Goal: Task Accomplishment & Management: Manage account settings

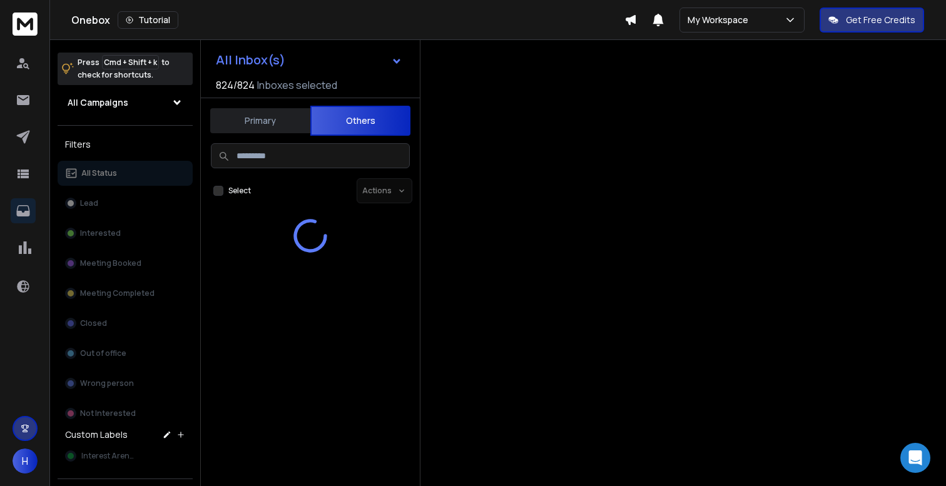
click at [386, 127] on button "Others" at bounding box center [360, 121] width 100 height 30
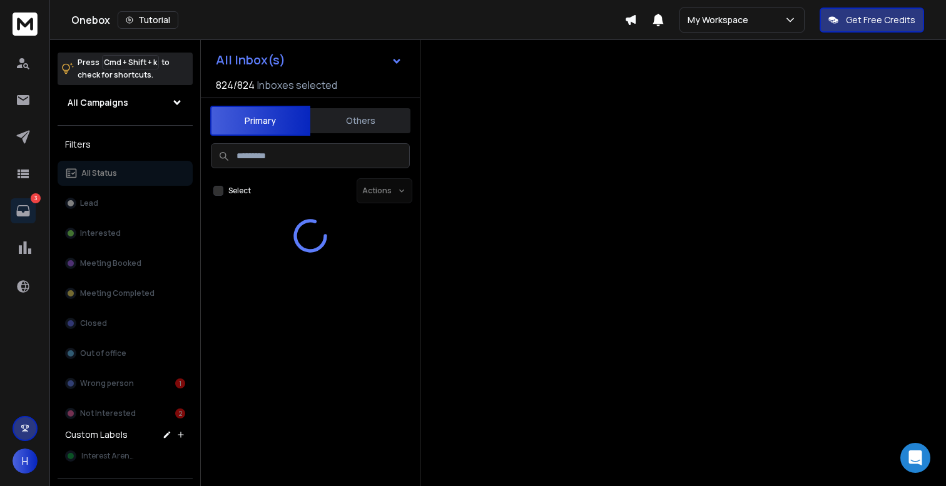
click at [243, 118] on button "Primary" at bounding box center [260, 121] width 100 height 30
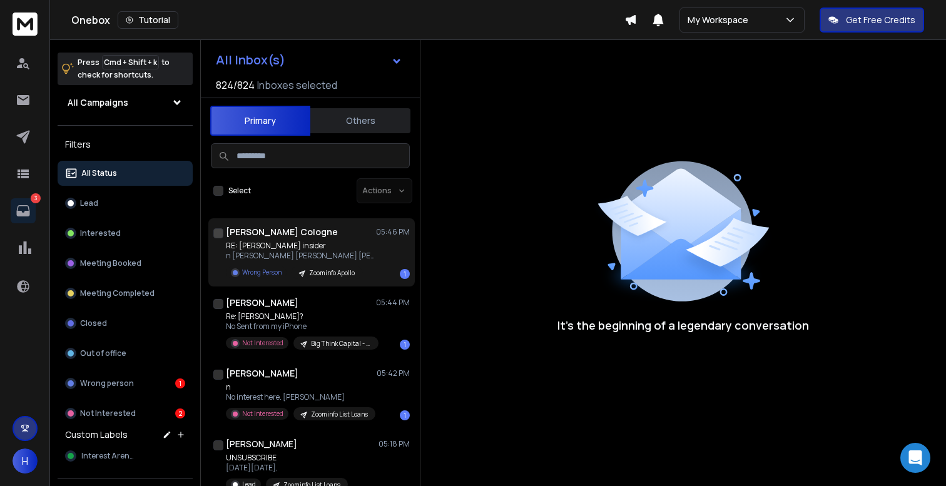
click at [380, 253] on div "RE: [PERSON_NAME] insider n [PERSON_NAME] [PERSON_NAME] [PERSON_NAME] Wrong Per…" at bounding box center [318, 260] width 184 height 38
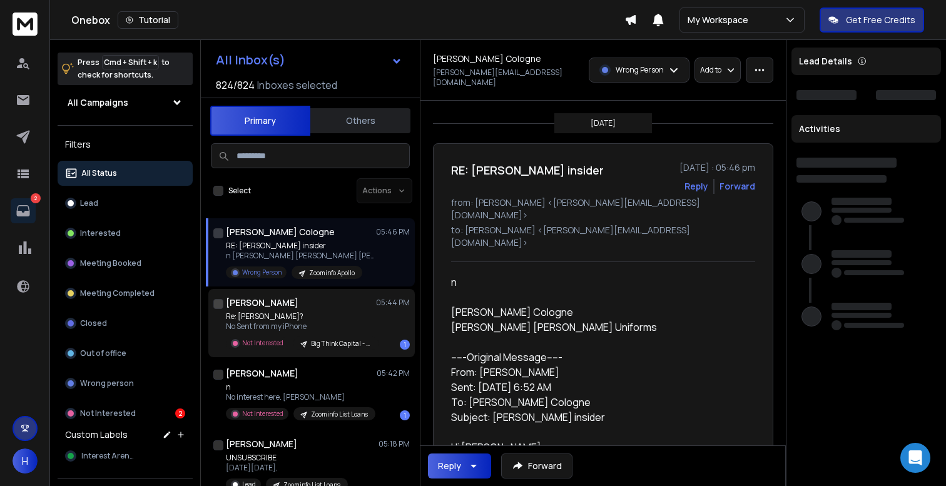
click at [376, 318] on p "Re: [PERSON_NAME]?" at bounding box center [301, 317] width 150 height 10
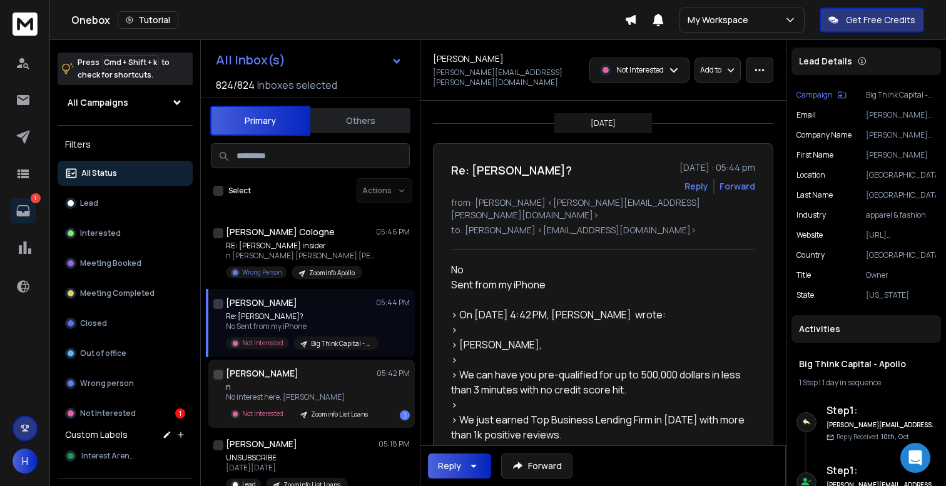
click at [374, 389] on p "n" at bounding box center [301, 387] width 150 height 10
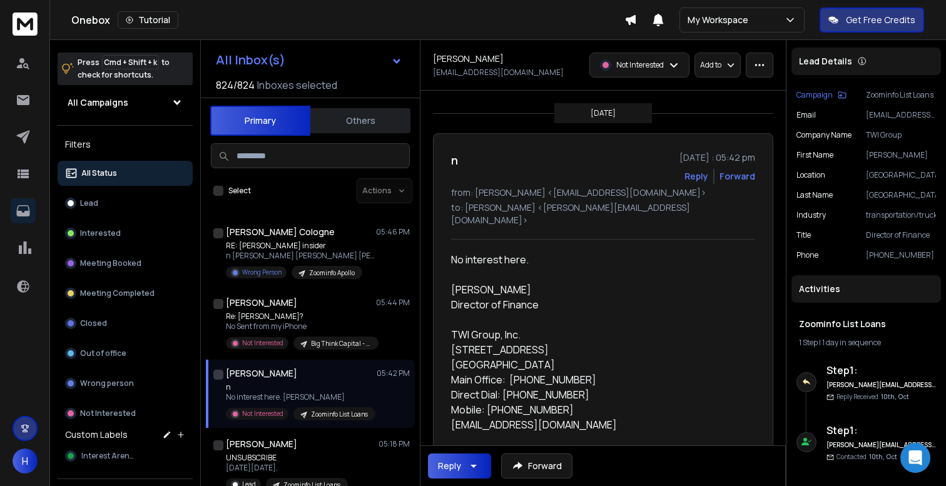
click at [358, 101] on div "All Inbox(s) 824 / 824 Inboxes selected Primary Others Select Actions [PERSON_N…" at bounding box center [310, 283] width 219 height 486
click at [358, 105] on div "All Inbox(s) 824 / 824 Inboxes selected Primary Others Select Actions [PERSON_N…" at bounding box center [310, 283] width 219 height 486
click at [358, 119] on button "Others" at bounding box center [360, 121] width 100 height 28
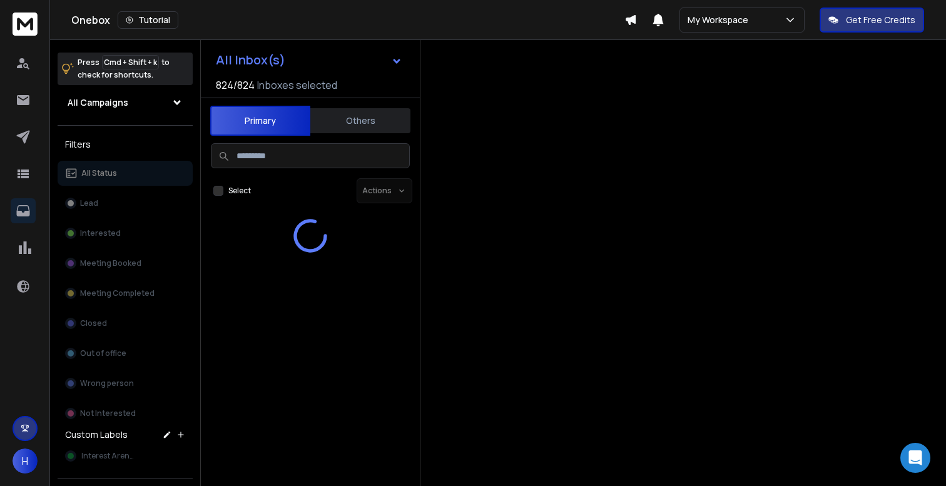
click at [273, 119] on button "Primary" at bounding box center [260, 121] width 100 height 30
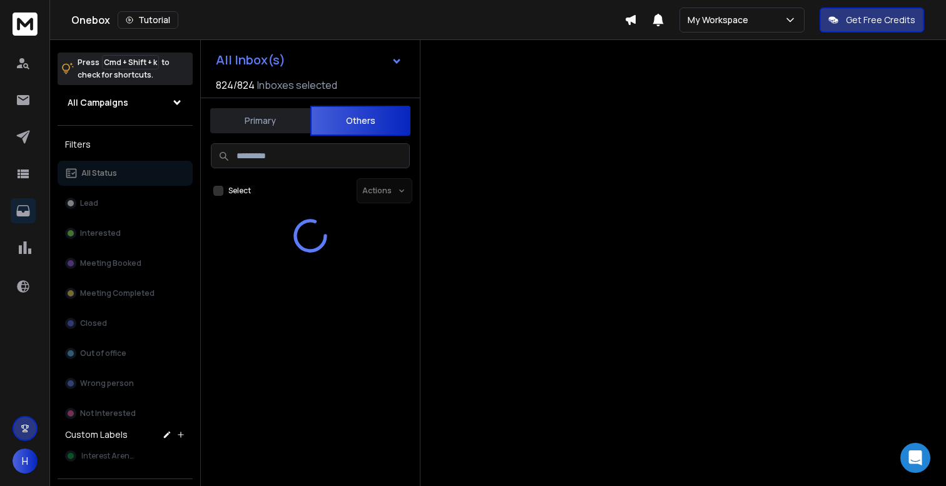
click at [327, 109] on button "Others" at bounding box center [360, 121] width 100 height 30
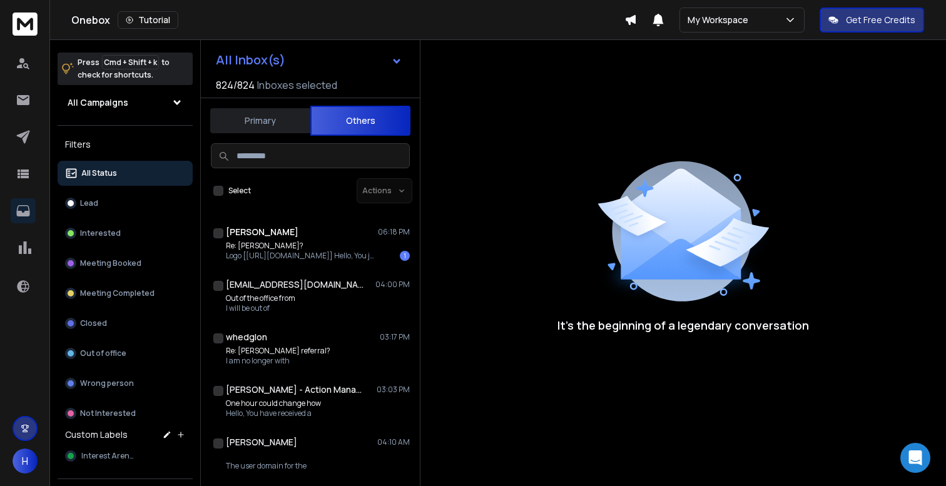
click at [287, 120] on button "Primary" at bounding box center [260, 121] width 100 height 28
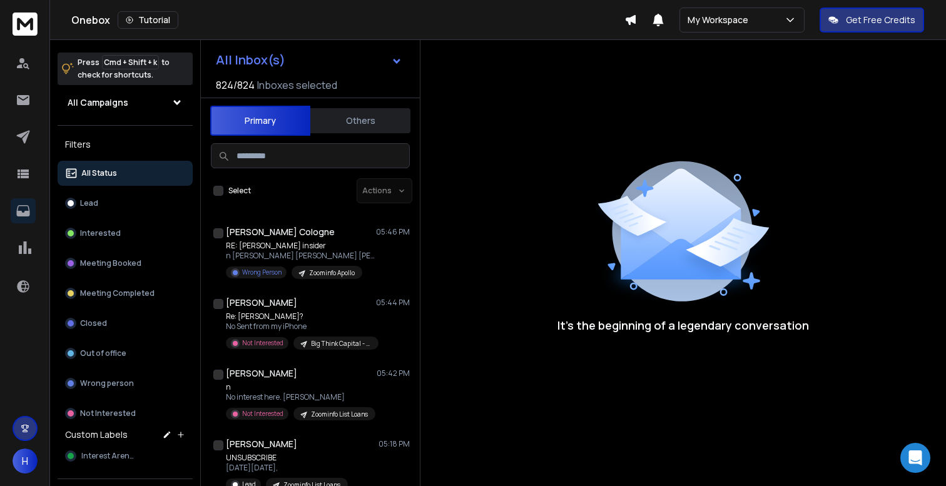
click at [334, 106] on div "All Inbox(s) 824 / 824 Inboxes selected Primary Others Select Actions [PERSON_N…" at bounding box center [310, 283] width 219 height 486
click at [334, 117] on button "Others" at bounding box center [360, 121] width 100 height 28
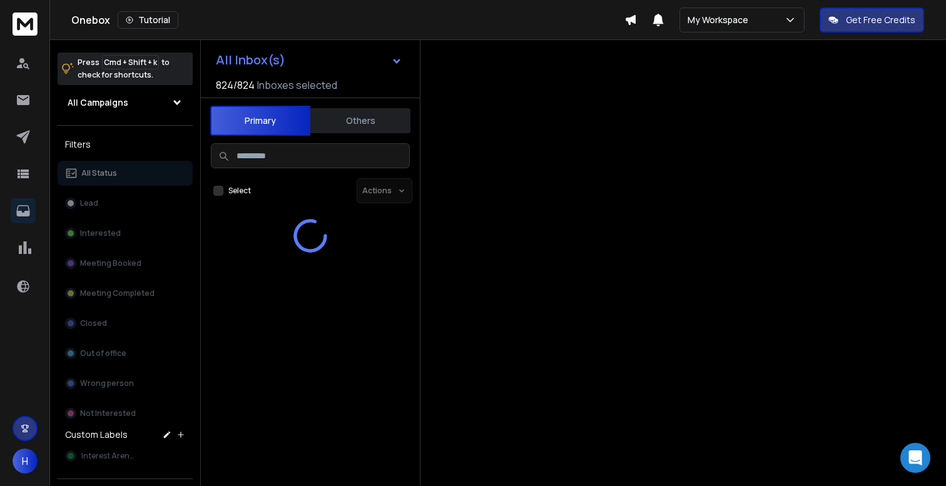
click at [252, 118] on button "Primary" at bounding box center [260, 121] width 100 height 30
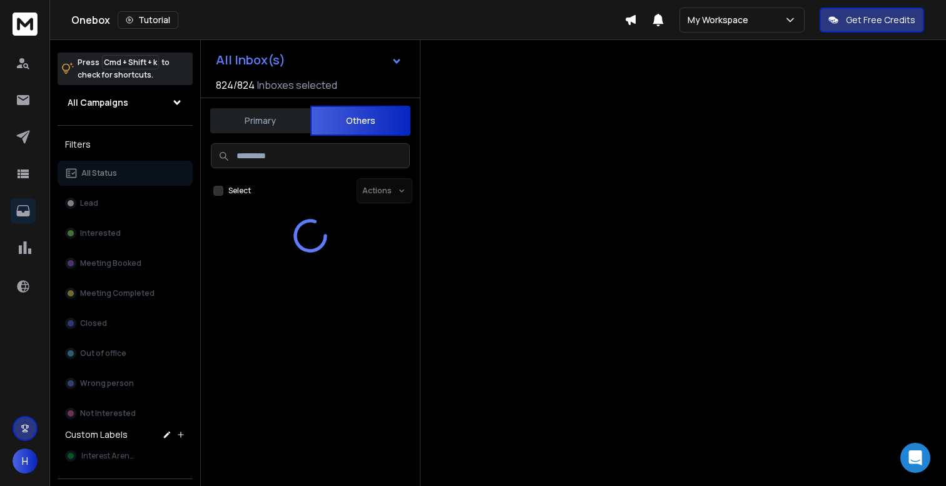
click at [339, 123] on button "Others" at bounding box center [360, 121] width 100 height 30
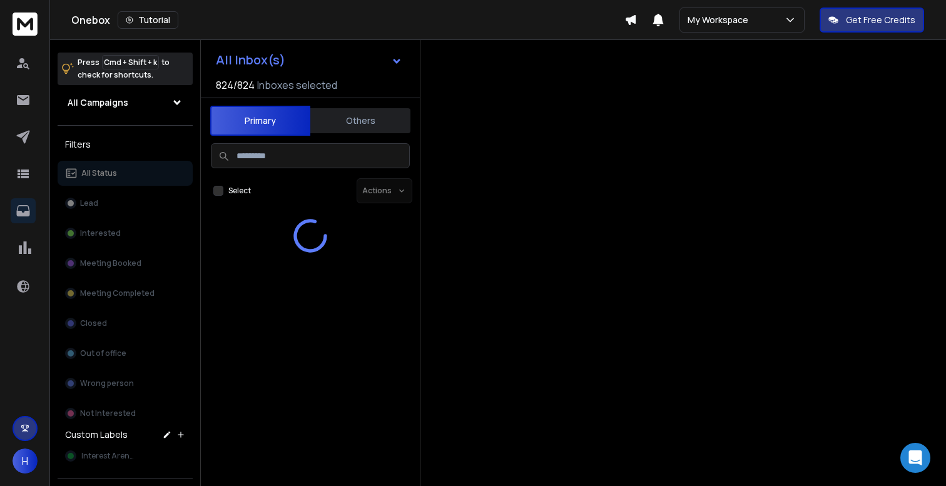
click at [259, 123] on button "Primary" at bounding box center [260, 121] width 100 height 30
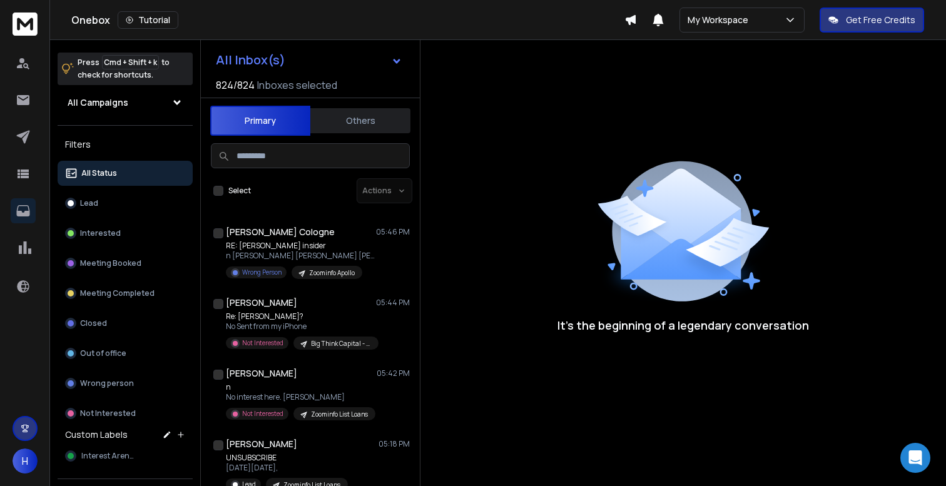
click at [364, 135] on div "Primary Others Select Actions [PERSON_NAME] Cologne 05:46 PM RE: [PERSON_NAME] …" at bounding box center [310, 342] width 219 height 468
click at [363, 135] on div "Primary Others Select Actions [PERSON_NAME] Cologne 05:46 PM RE: [PERSON_NAME] …" at bounding box center [310, 342] width 219 height 468
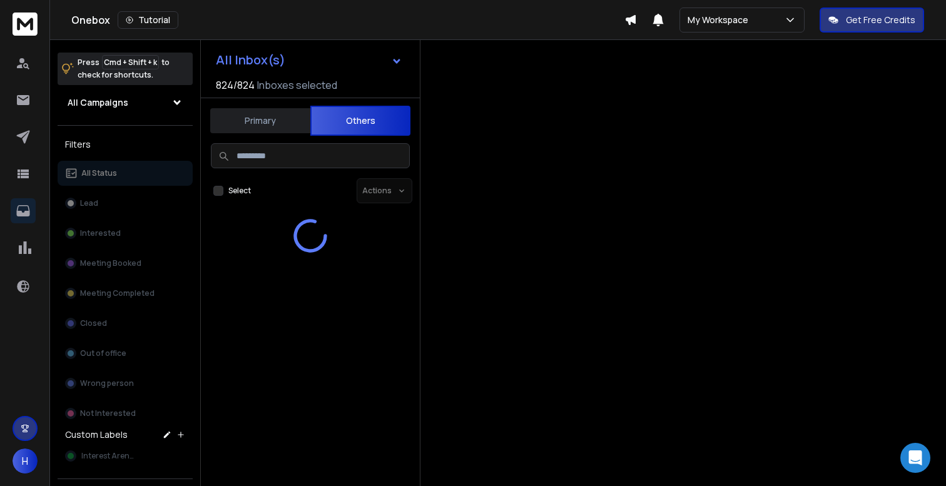
click at [357, 127] on button "Others" at bounding box center [360, 121] width 100 height 30
click at [268, 120] on button "Primary" at bounding box center [260, 121] width 100 height 28
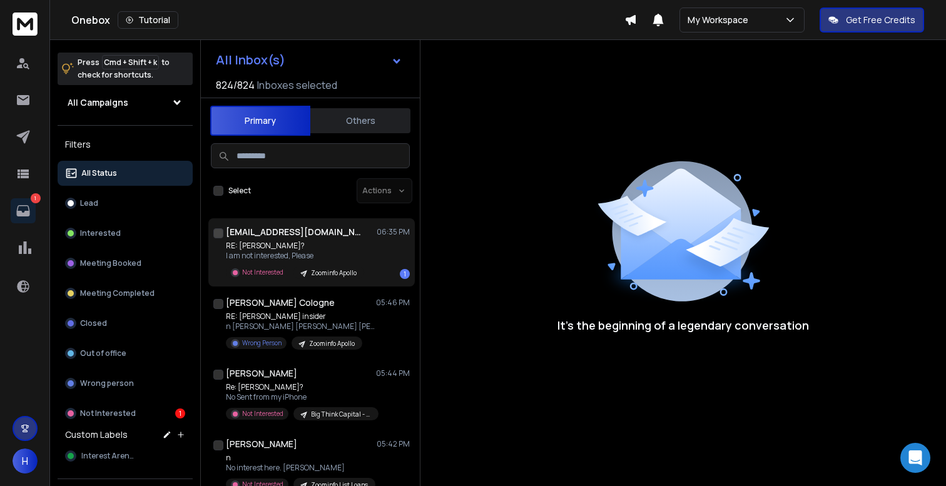
click at [364, 245] on p "RE: [PERSON_NAME]?" at bounding box center [295, 246] width 138 height 10
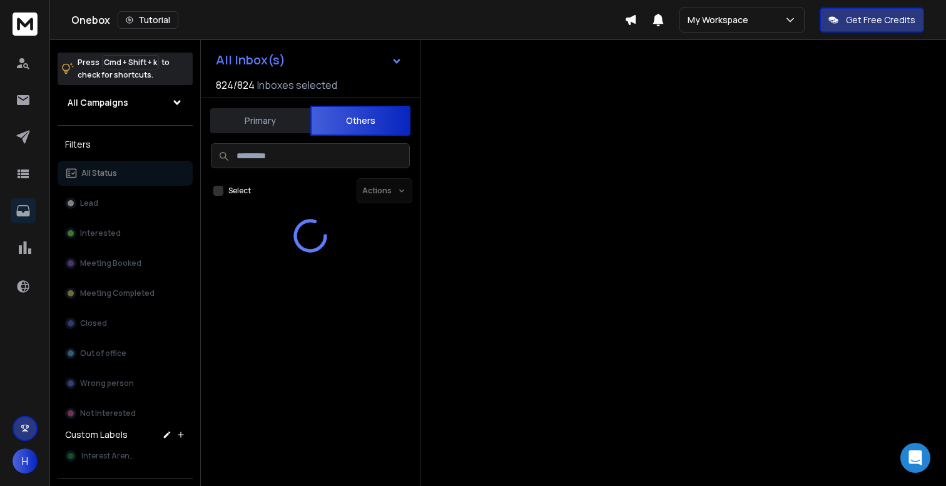
click at [363, 118] on button "Others" at bounding box center [360, 121] width 100 height 30
click at [277, 116] on button "Primary" at bounding box center [260, 121] width 100 height 28
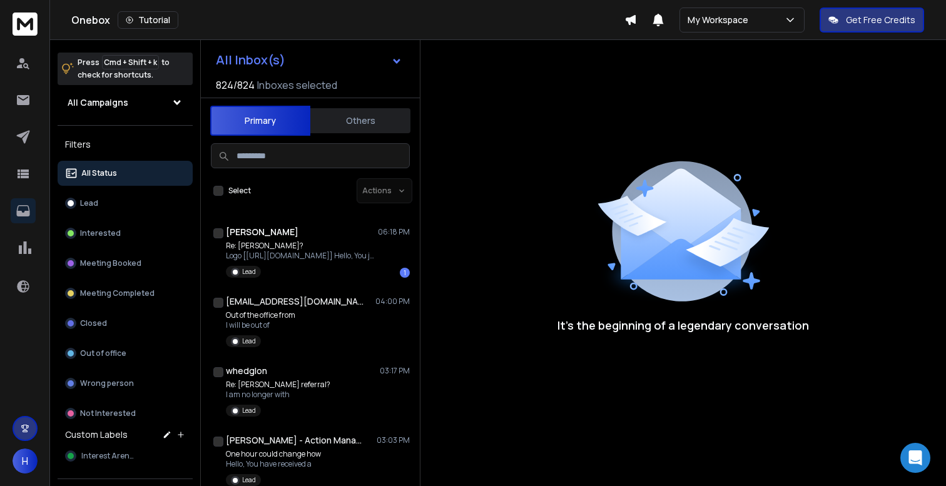
click at [339, 143] on input at bounding box center [310, 155] width 199 height 25
click at [338, 134] on div "Primary Others Select Actions [PERSON_NAME] 06:18 PM Re: [PERSON_NAME]? Logo [[…" at bounding box center [310, 342] width 219 height 468
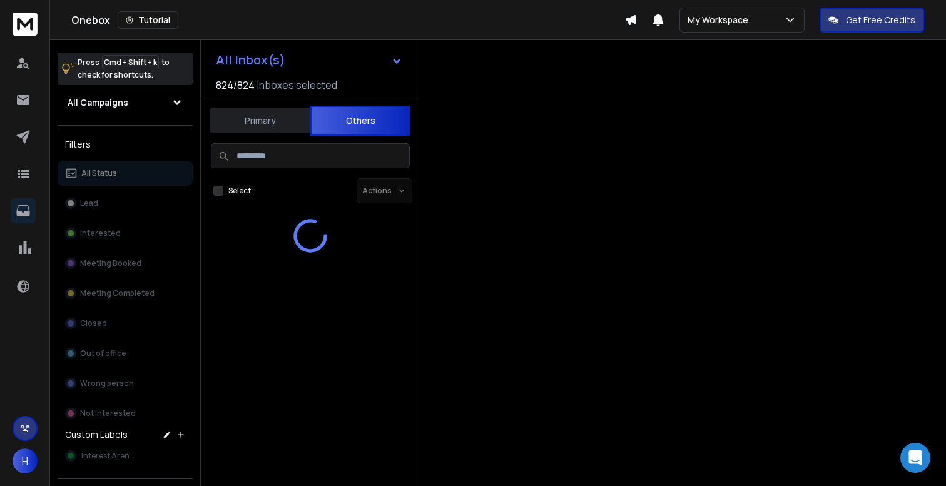
click at [338, 134] on button "Others" at bounding box center [360, 121] width 100 height 30
click at [334, 125] on button "Others" at bounding box center [360, 121] width 100 height 30
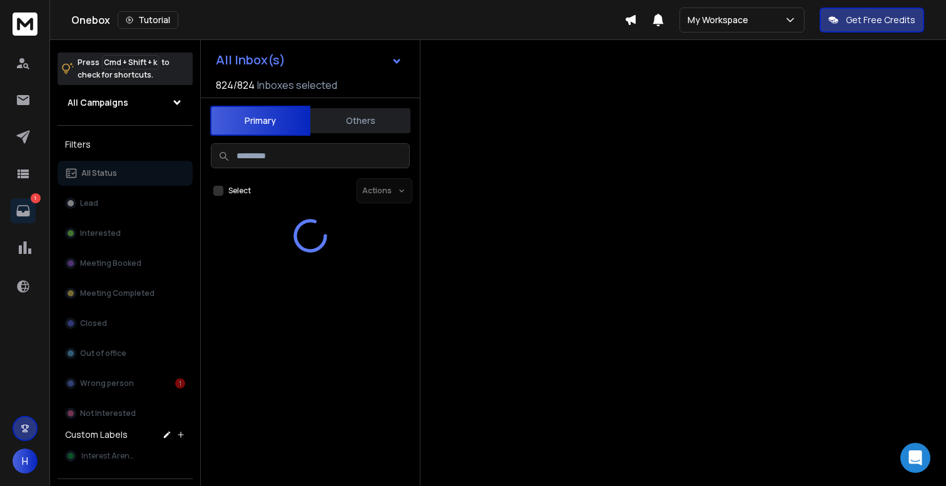
click at [245, 115] on button "Primary" at bounding box center [260, 121] width 100 height 30
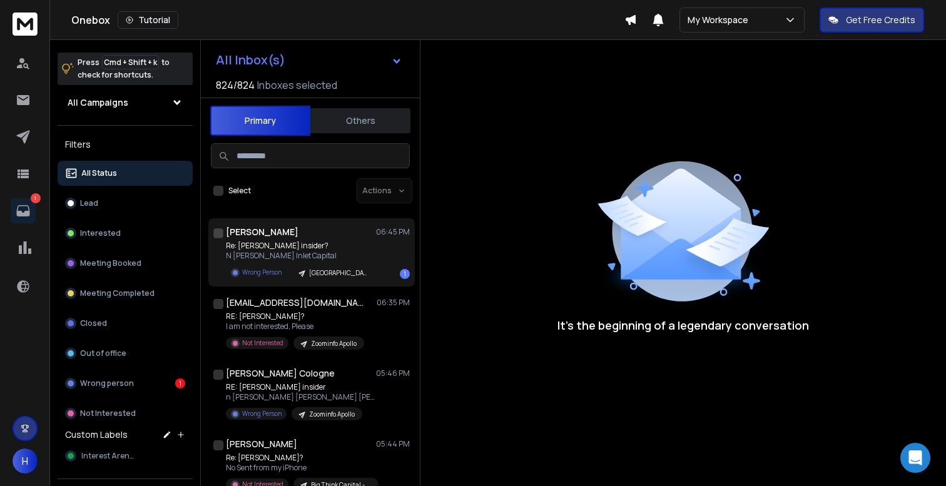
click at [333, 230] on div "[PERSON_NAME] 06:45 PM" at bounding box center [318, 232] width 184 height 13
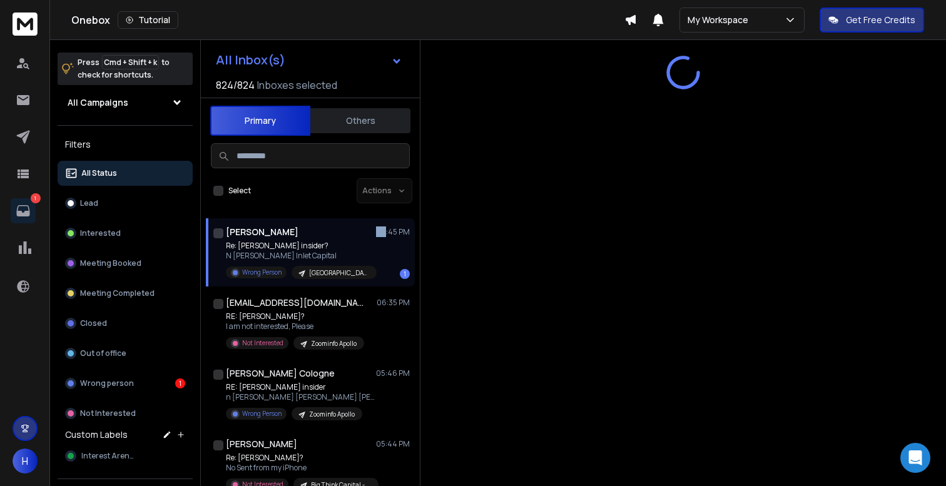
click at [333, 230] on div "[PERSON_NAME] 06:45 PM" at bounding box center [318, 232] width 184 height 13
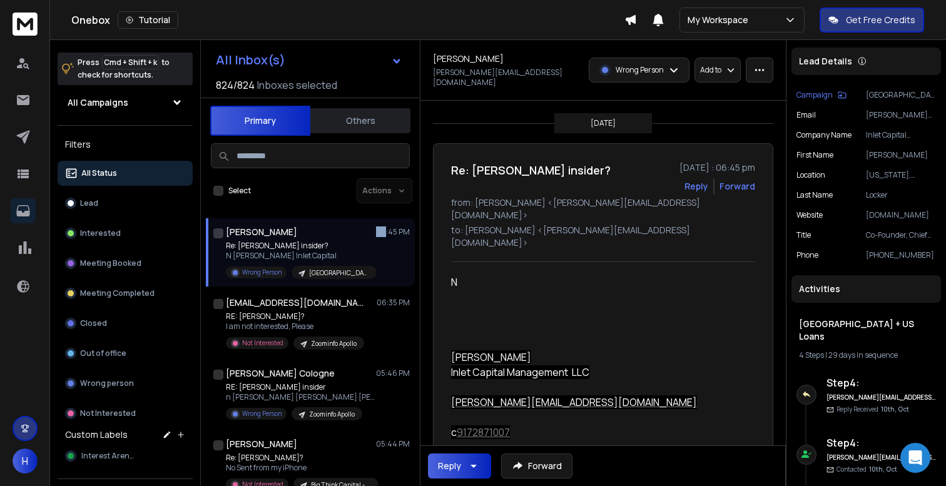
click at [342, 123] on button "Others" at bounding box center [360, 121] width 100 height 28
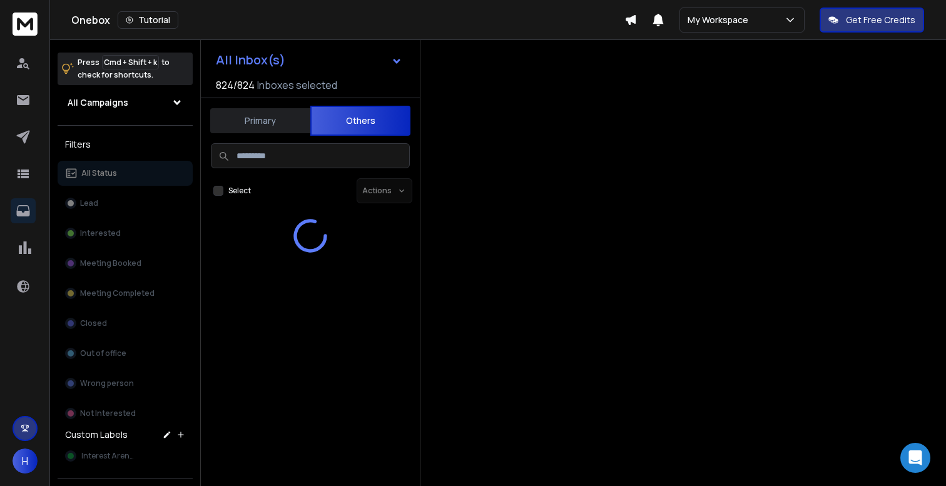
click at [342, 121] on button "Others" at bounding box center [360, 121] width 100 height 30
click at [341, 121] on button "Others" at bounding box center [360, 121] width 100 height 30
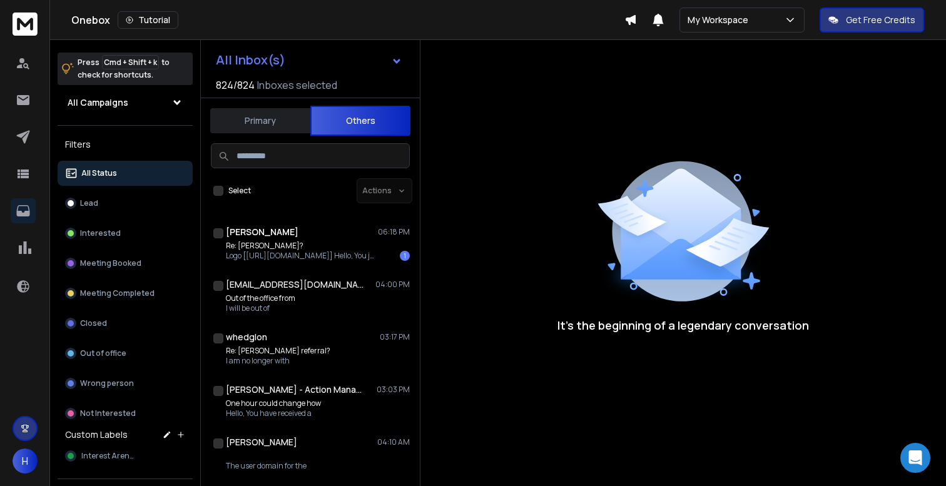
click at [257, 118] on button "Primary" at bounding box center [260, 121] width 100 height 28
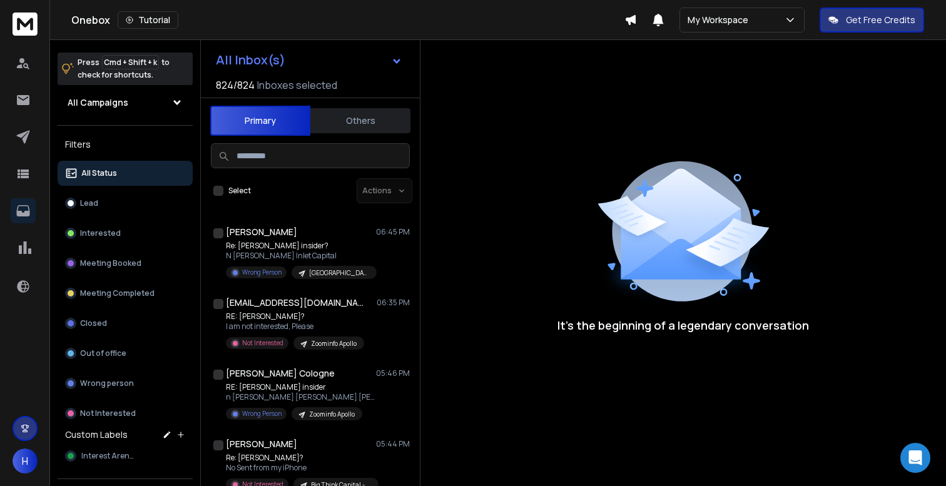
click at [351, 106] on div "All Inbox(s) 824 / 824 Inboxes selected Primary Others Select Actions [PERSON_N…" at bounding box center [310, 283] width 219 height 486
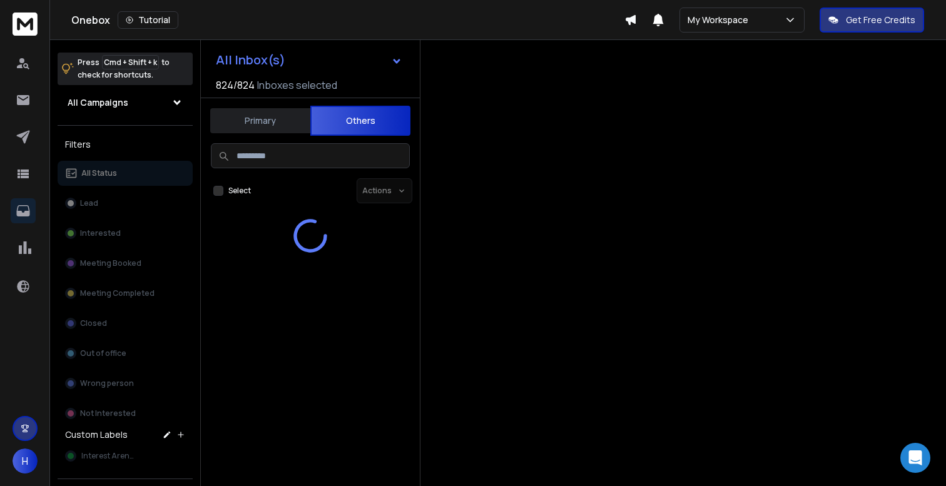
click at [351, 106] on button "Others" at bounding box center [360, 121] width 100 height 30
click at [348, 111] on button "Others" at bounding box center [360, 121] width 100 height 30
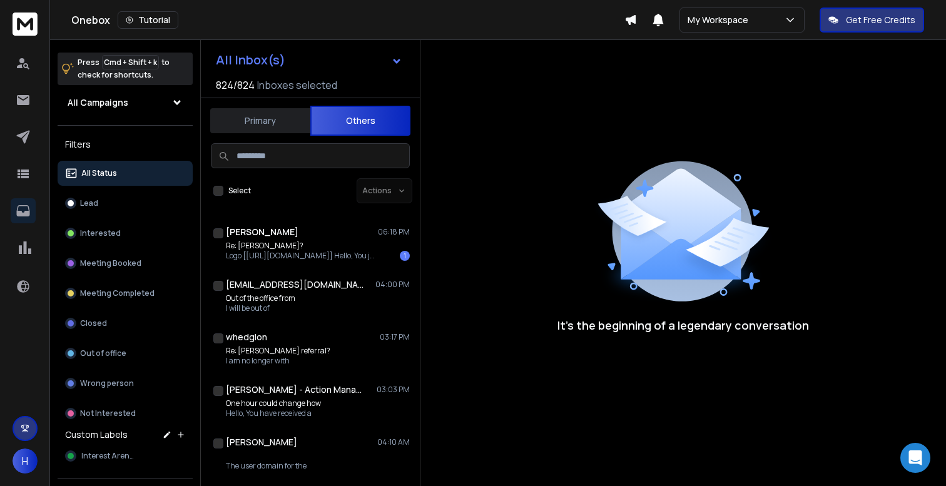
click at [287, 117] on button "Primary" at bounding box center [260, 121] width 100 height 28
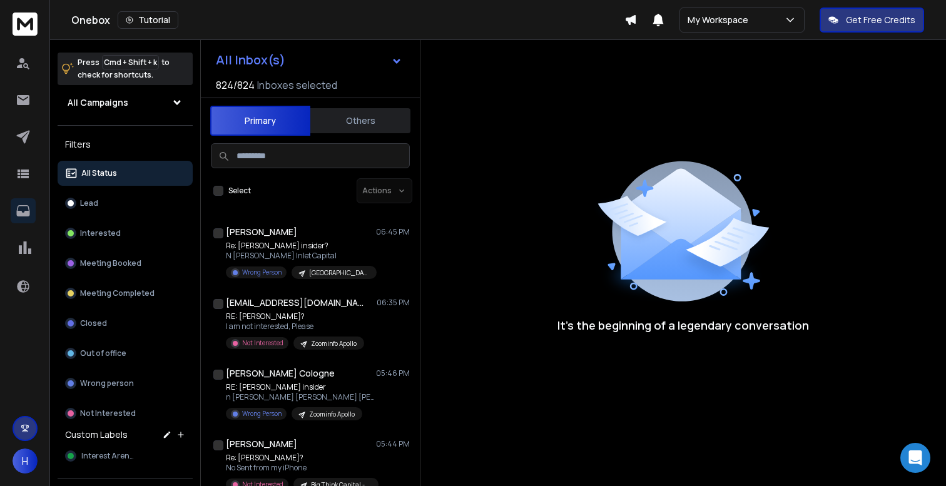
click at [386, 132] on button "Others" at bounding box center [360, 121] width 100 height 28
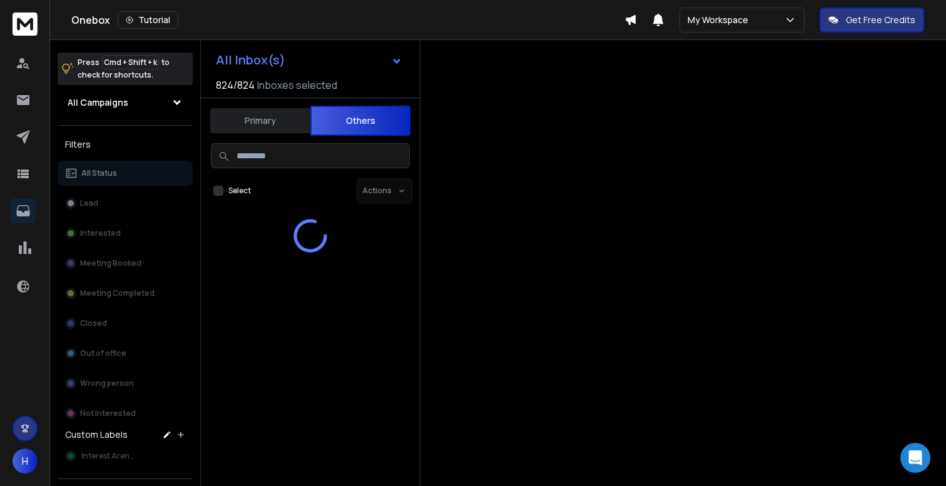
click at [263, 109] on button "Primary" at bounding box center [260, 121] width 100 height 28
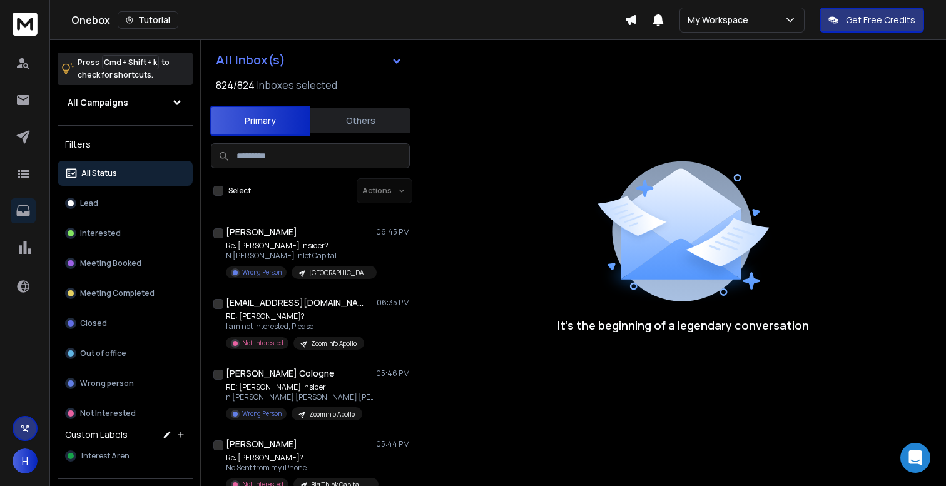
click at [359, 131] on button "Others" at bounding box center [360, 121] width 100 height 28
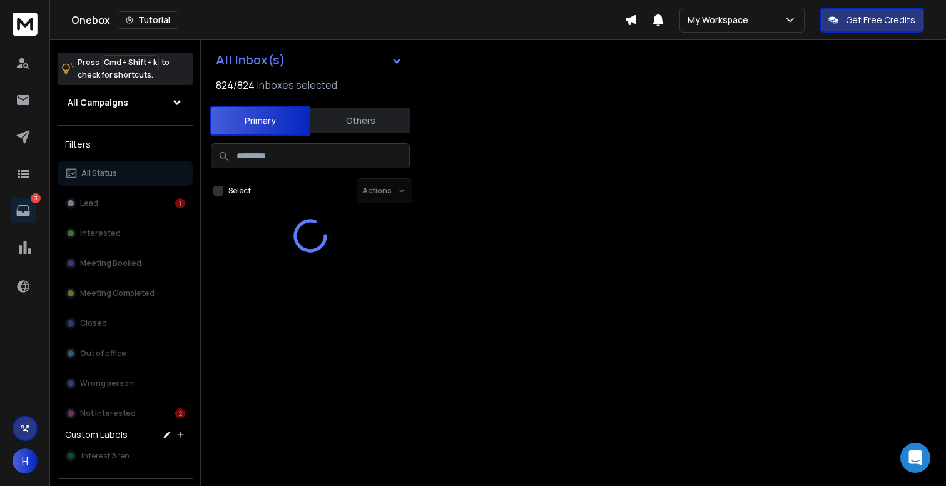
click at [267, 124] on button "Primary" at bounding box center [260, 121] width 100 height 30
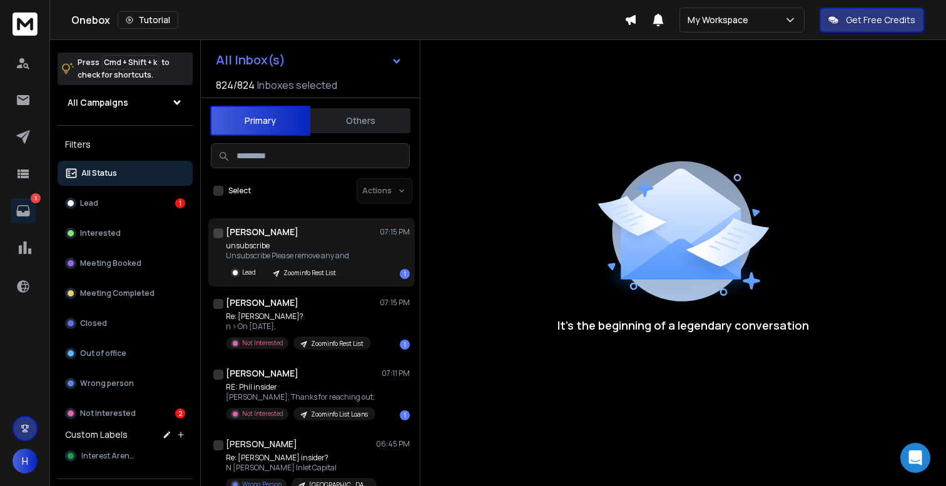
click at [380, 235] on p "07:15 PM" at bounding box center [395, 232] width 30 height 10
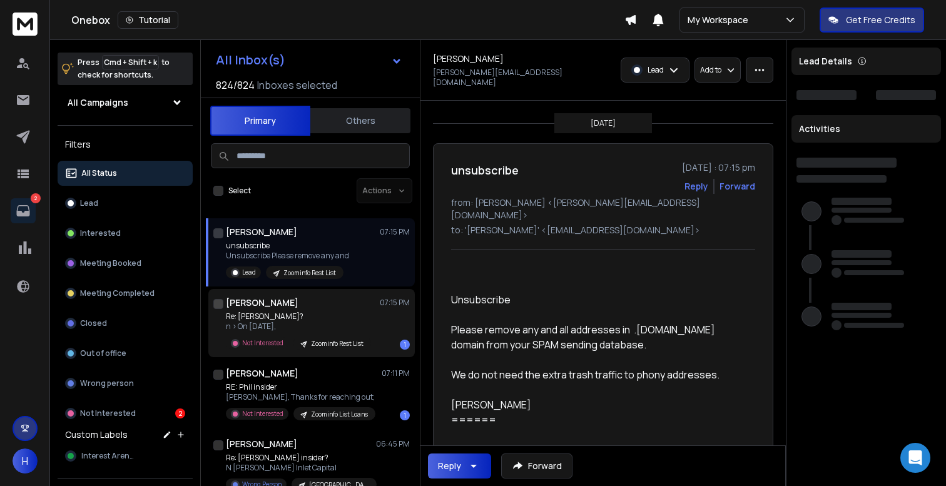
click at [367, 320] on p "Re: [PERSON_NAME]?" at bounding box center [298, 317] width 145 height 10
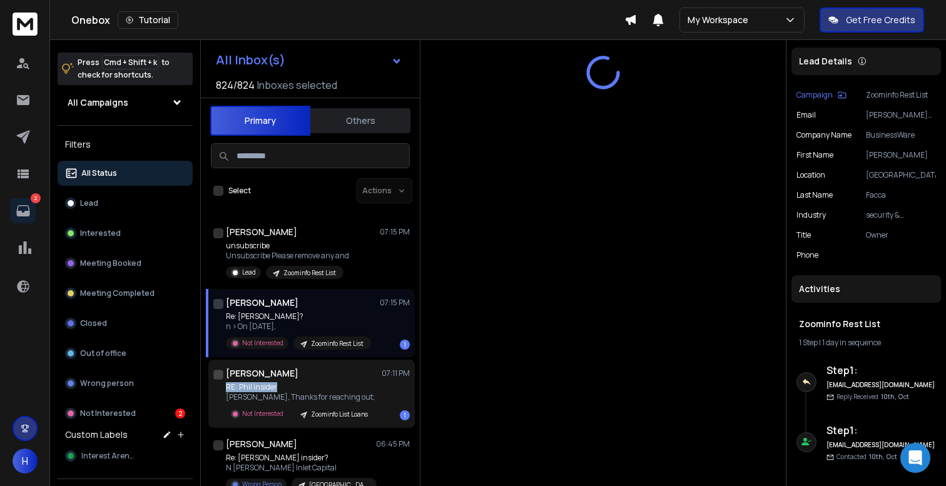
click at [351, 382] on div "[PERSON_NAME] 07:11 PM RE: [PERSON_NAME] insider [PERSON_NAME], Thanks for reac…" at bounding box center [318, 393] width 184 height 53
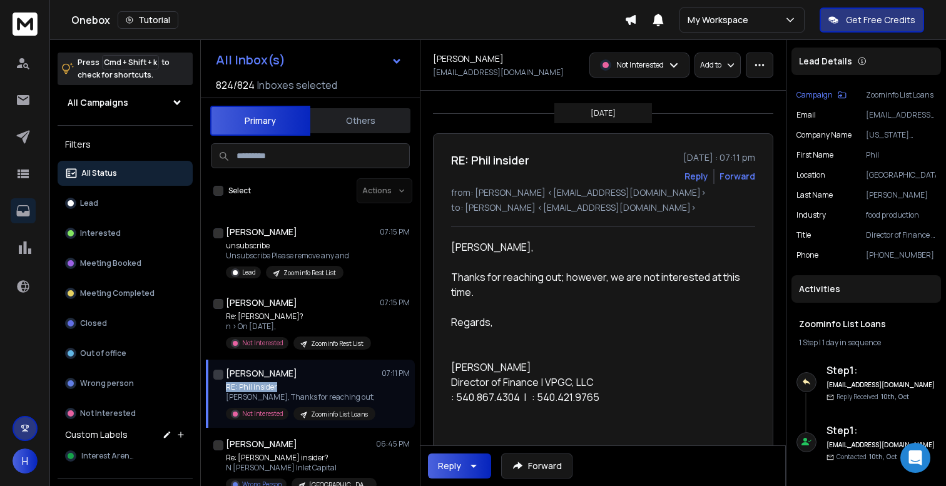
click at [341, 118] on button "Others" at bounding box center [360, 121] width 100 height 28
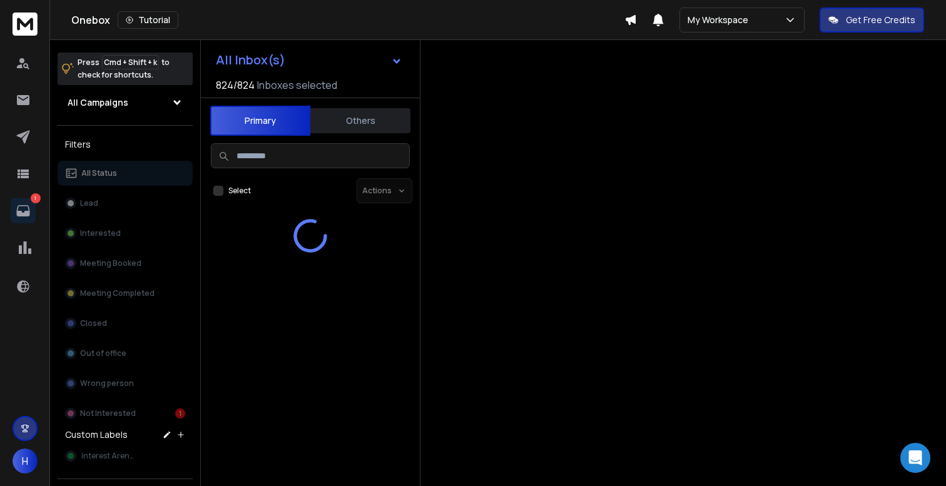
click at [275, 115] on button "Primary" at bounding box center [260, 121] width 100 height 30
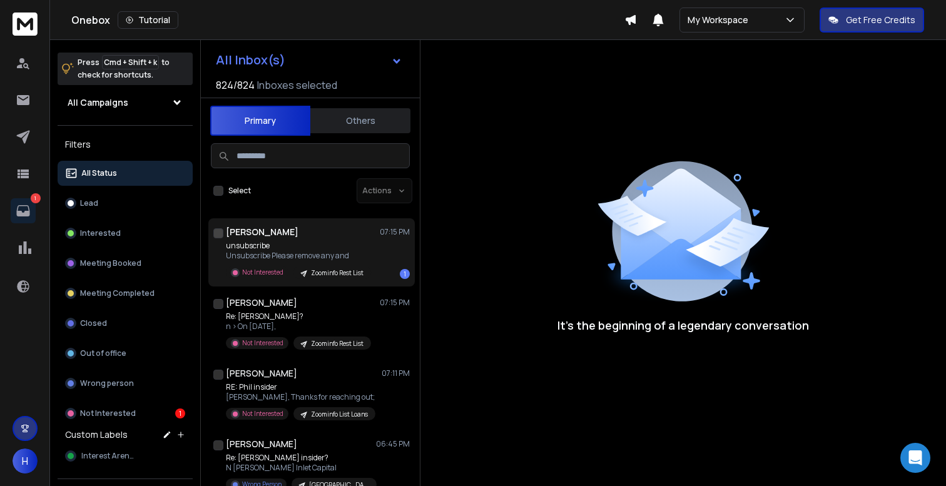
click at [372, 236] on div "[PERSON_NAME] 07:15 PM" at bounding box center [318, 232] width 184 height 13
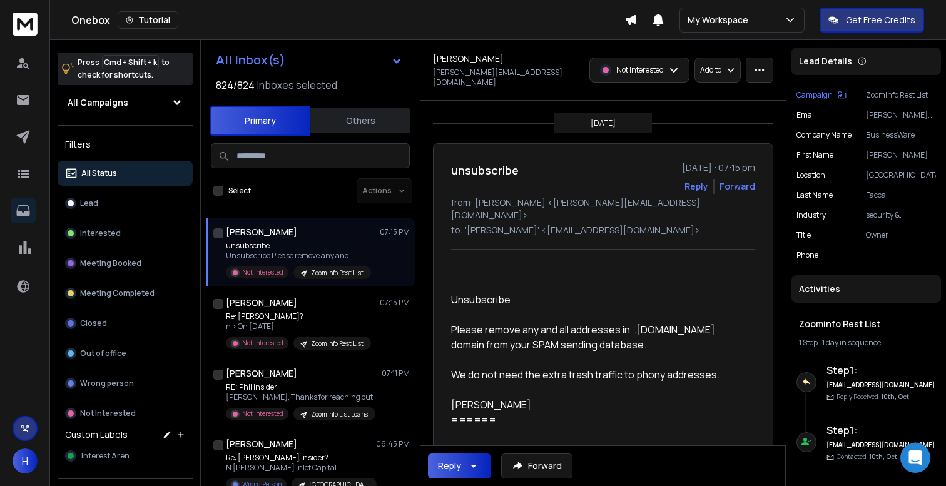
click at [352, 109] on button "Others" at bounding box center [360, 121] width 100 height 28
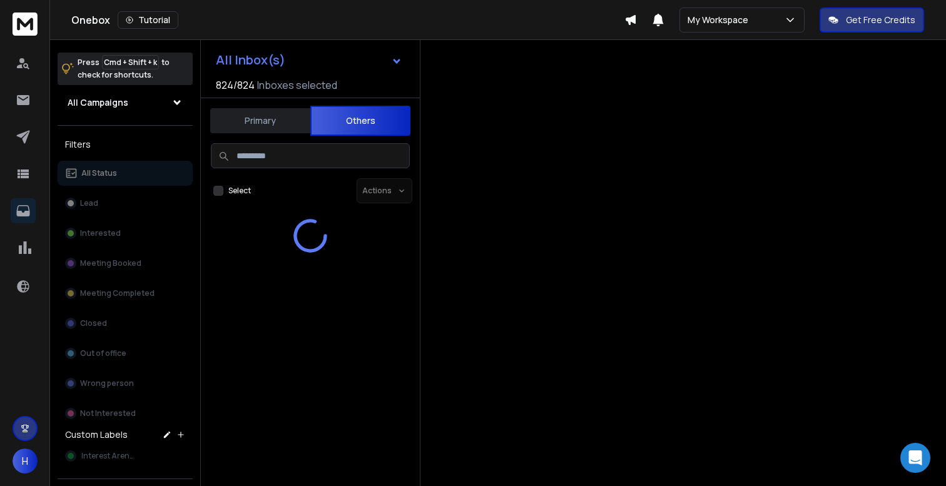
click at [352, 109] on button "Others" at bounding box center [360, 121] width 100 height 30
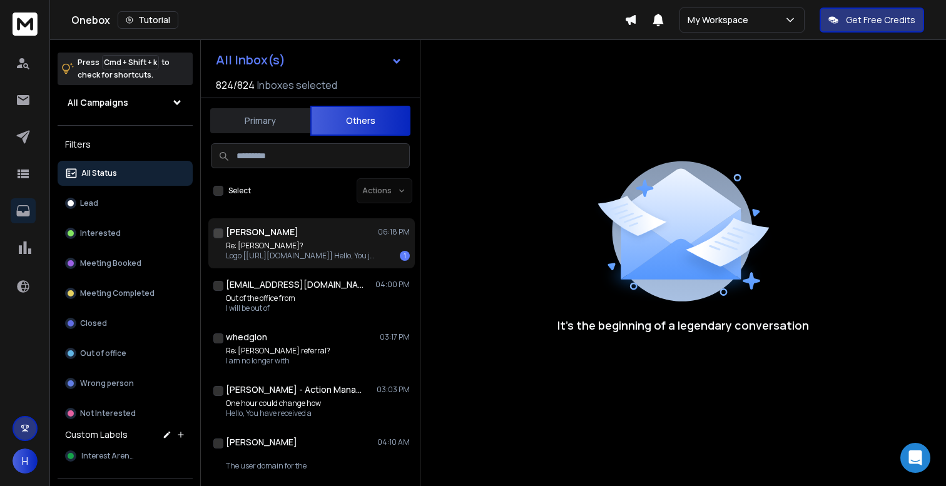
click at [337, 226] on div "[PERSON_NAME] 06:18 PM" at bounding box center [318, 232] width 184 height 13
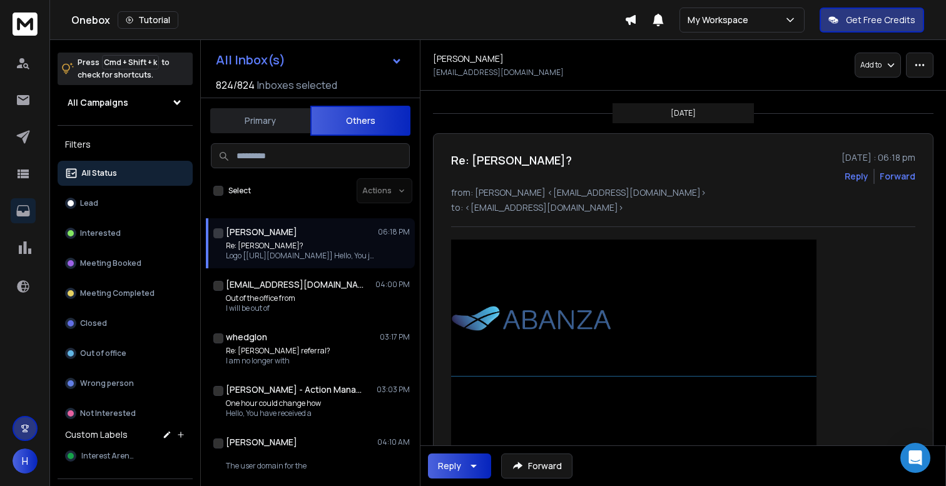
click at [266, 115] on button "Primary" at bounding box center [260, 121] width 100 height 28
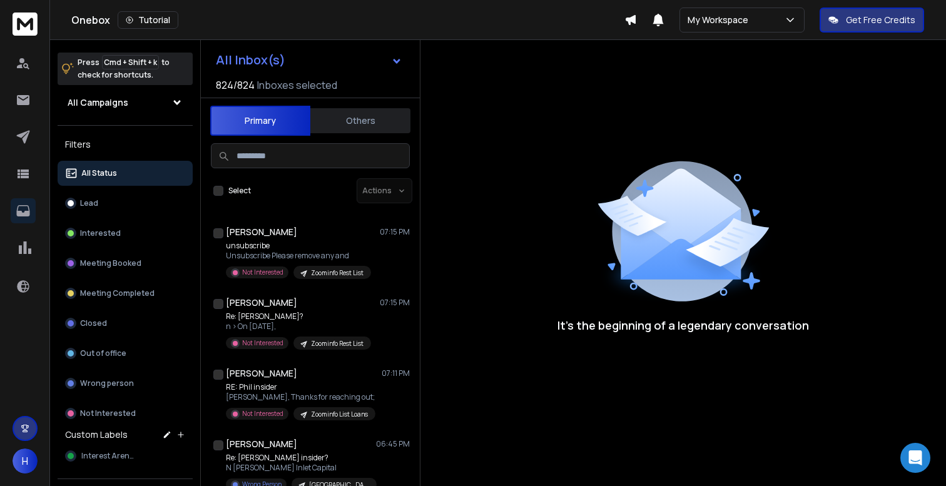
click at [339, 127] on button "Others" at bounding box center [360, 121] width 100 height 28
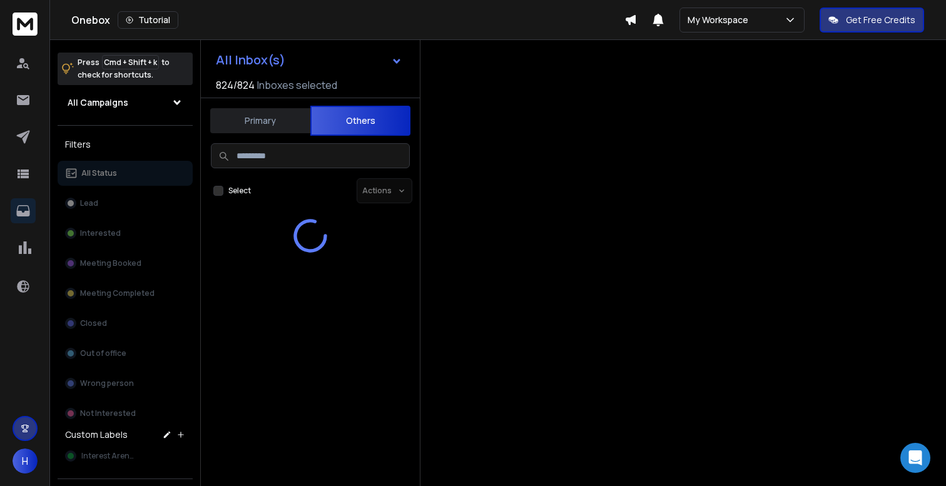
drag, startPoint x: 339, startPoint y: 127, endPoint x: 280, endPoint y: 120, distance: 59.9
click at [339, 127] on button "Others" at bounding box center [360, 121] width 100 height 30
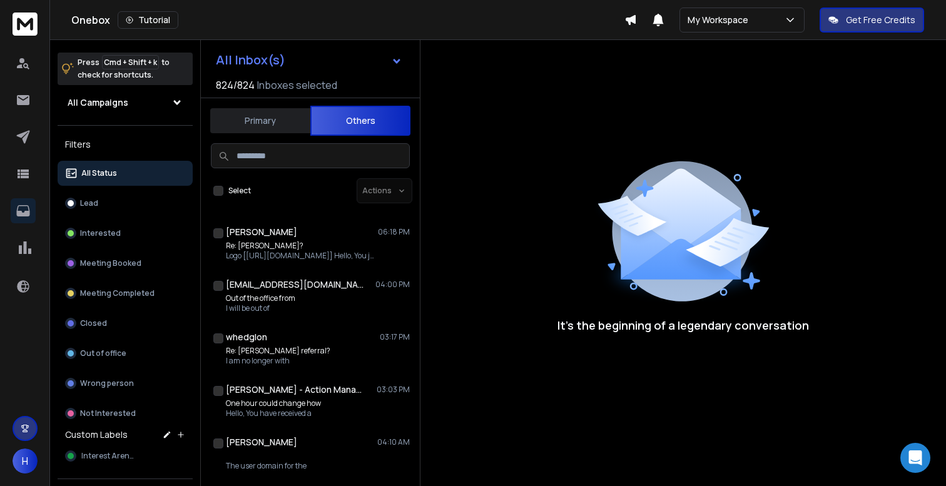
click at [274, 120] on button "Primary" at bounding box center [260, 121] width 100 height 28
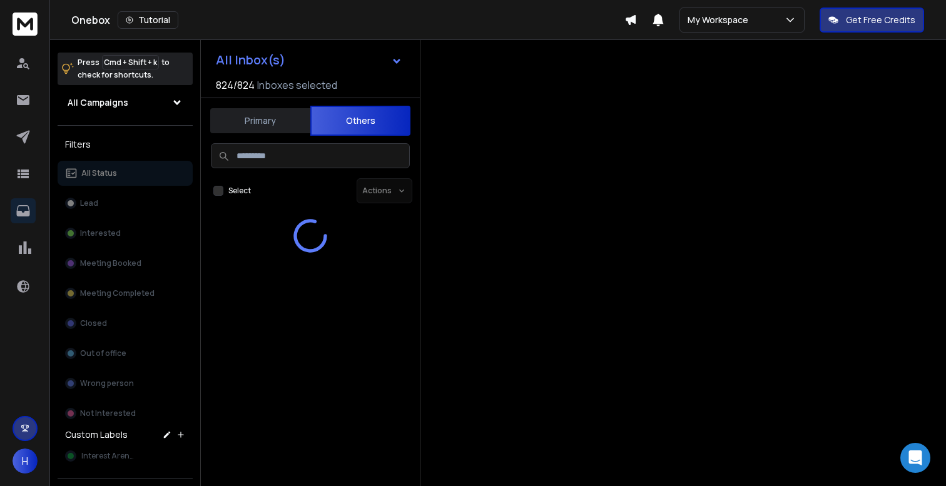
click at [375, 122] on button "Others" at bounding box center [360, 121] width 100 height 30
click at [375, 121] on button "Others" at bounding box center [360, 121] width 100 height 30
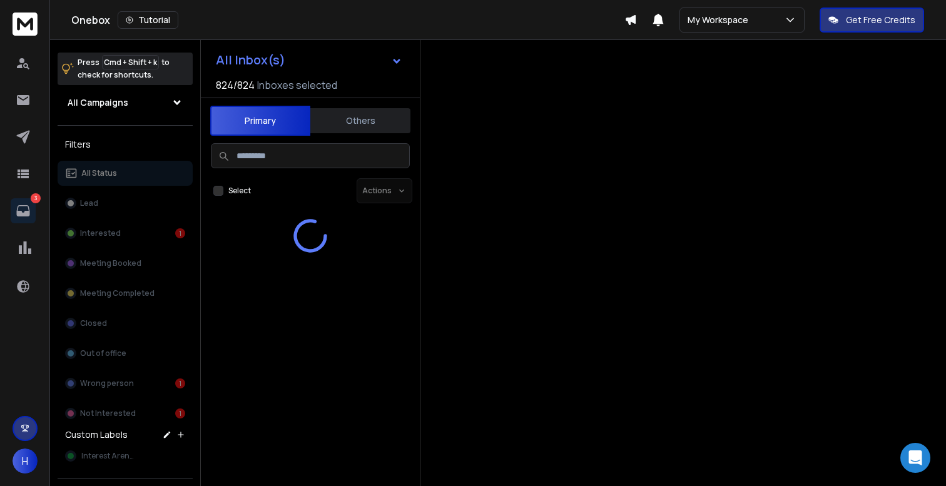
click at [263, 123] on button "Primary" at bounding box center [260, 121] width 100 height 30
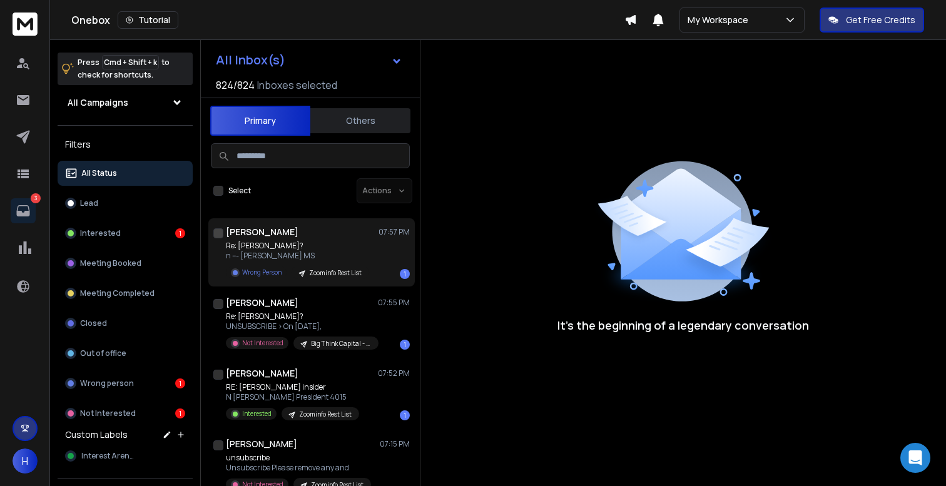
click at [377, 242] on div "Re: [PERSON_NAME]? n --- [PERSON_NAME] MS Wrong Person Zoominfo Rest List 1" at bounding box center [318, 260] width 184 height 38
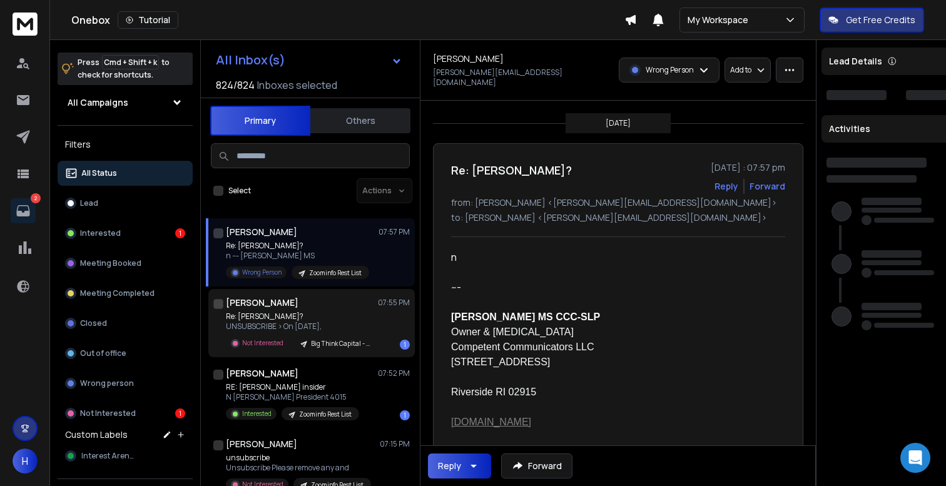
click at [346, 328] on p "UNSUBSCRIBE > On [DATE]," at bounding box center [301, 327] width 150 height 10
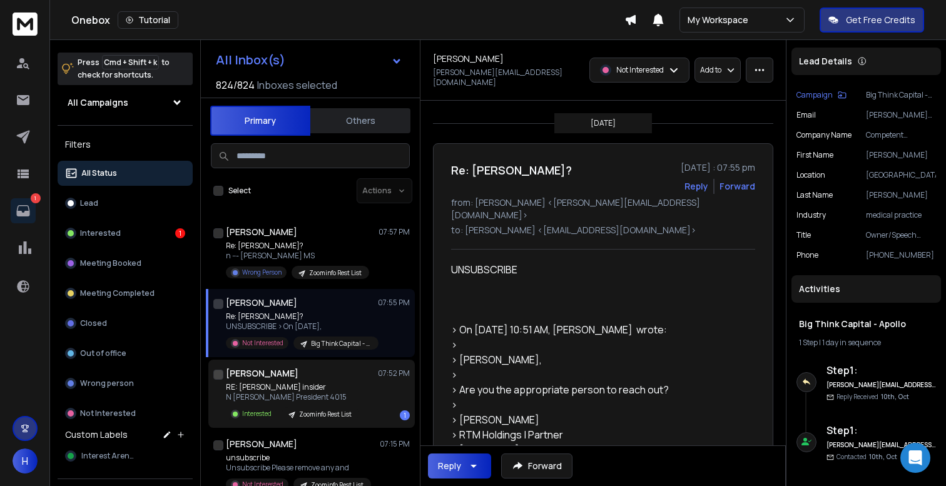
click at [389, 383] on div "RE: [PERSON_NAME] insider N [PERSON_NAME] President 4015 Interested Zoominfo Re…" at bounding box center [318, 401] width 184 height 38
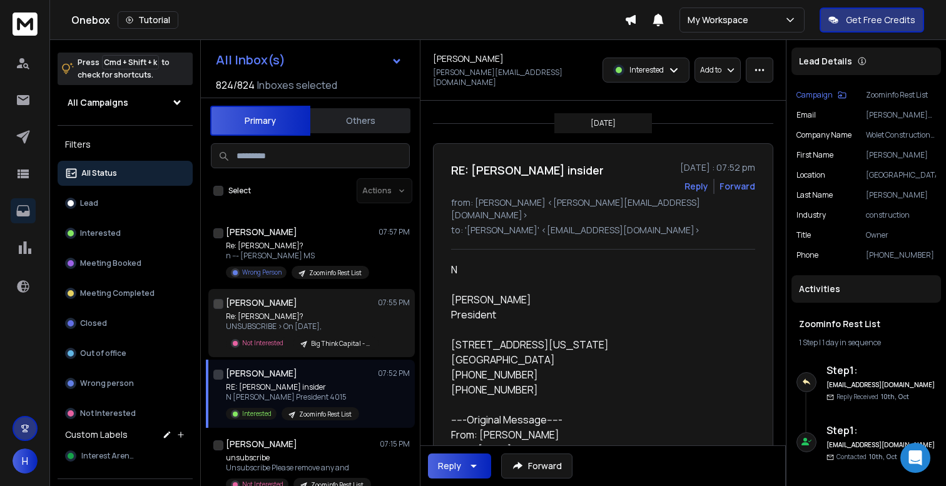
click at [352, 327] on p "UNSUBSCRIBE > On [DATE]," at bounding box center [301, 327] width 150 height 10
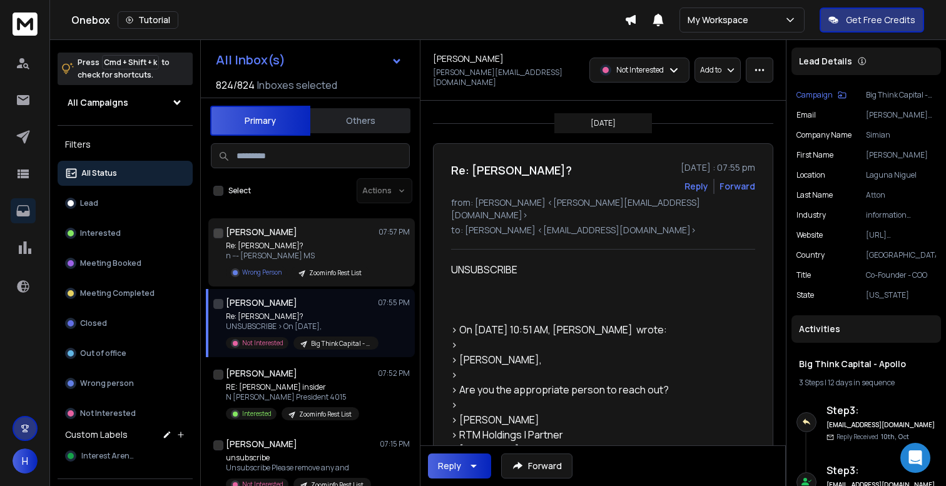
click at [337, 270] on p "Zoominfo Rest List" at bounding box center [335, 273] width 53 height 9
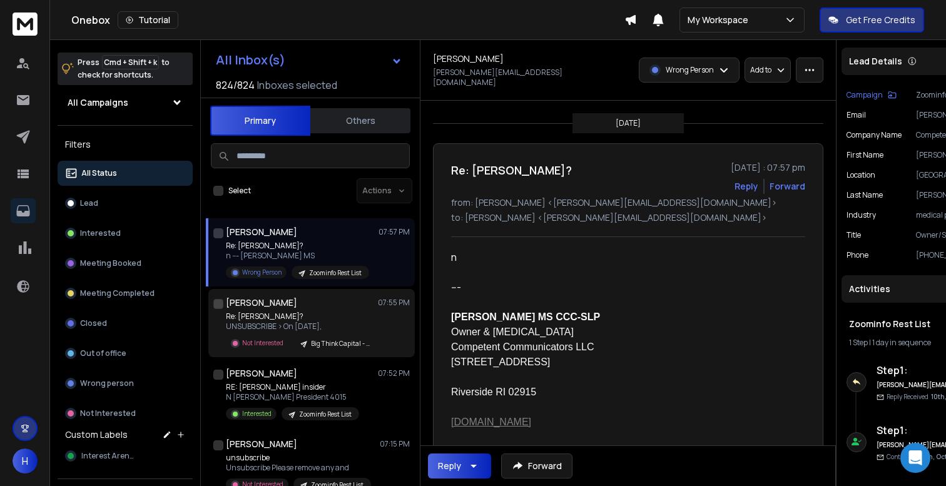
click at [354, 329] on p "UNSUBSCRIBE > On [DATE]," at bounding box center [301, 327] width 150 height 10
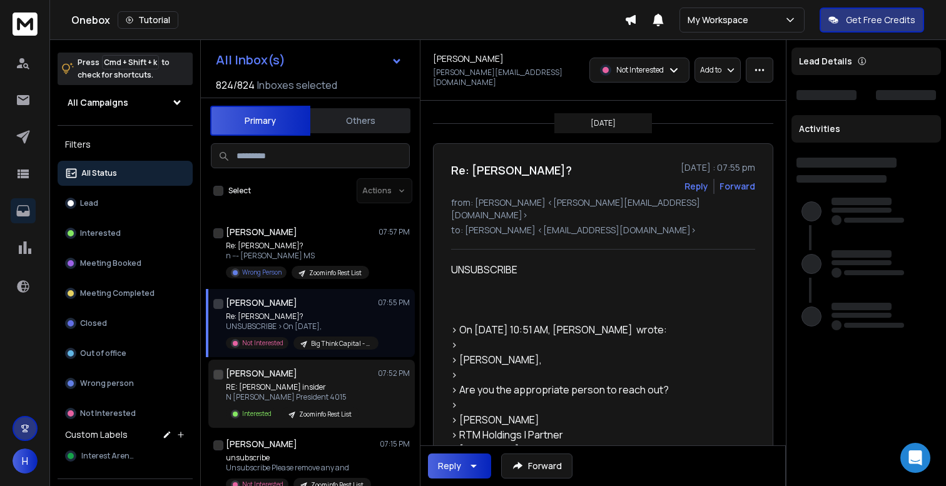
click at [357, 382] on div "[PERSON_NAME] 07:52 PM RE: [PERSON_NAME] insider N [PERSON_NAME] President 4015…" at bounding box center [318, 393] width 184 height 53
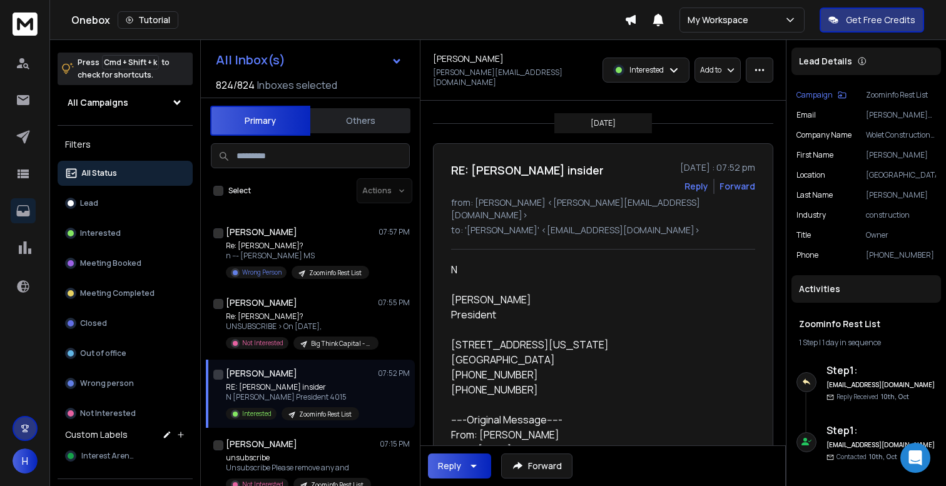
click at [330, 98] on div at bounding box center [310, 98] width 219 height 1
drag, startPoint x: 331, startPoint y: 98, endPoint x: 361, endPoint y: 117, distance: 34.9
click at [361, 117] on div "All Inbox(s) 824 / 824 Inboxes selected Primary Others Select Actions [PERSON_N…" at bounding box center [310, 283] width 219 height 486
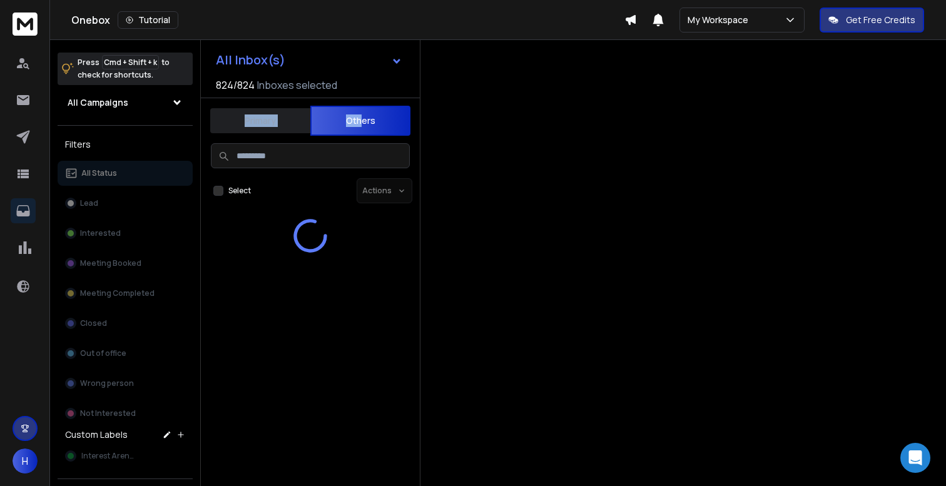
click at [361, 117] on button "Others" at bounding box center [360, 121] width 100 height 30
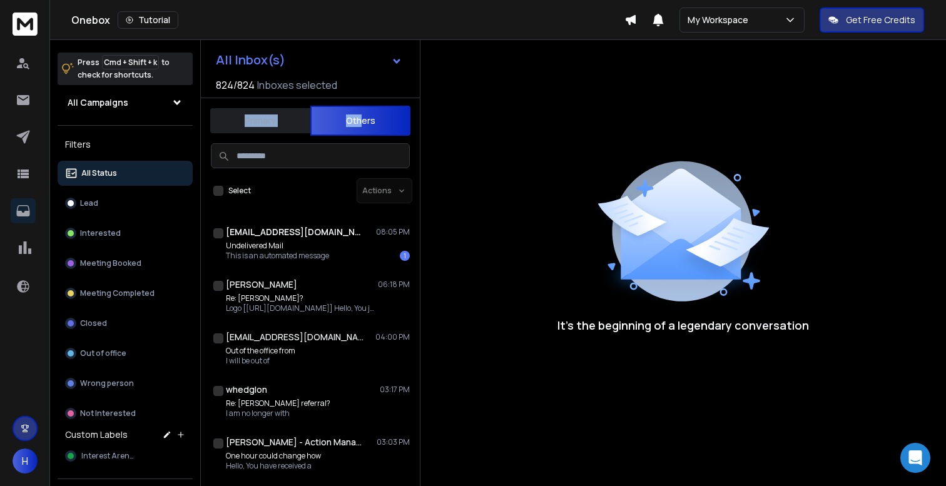
click at [279, 121] on button "Primary" at bounding box center [260, 121] width 100 height 28
